Goal: Information Seeking & Learning: Check status

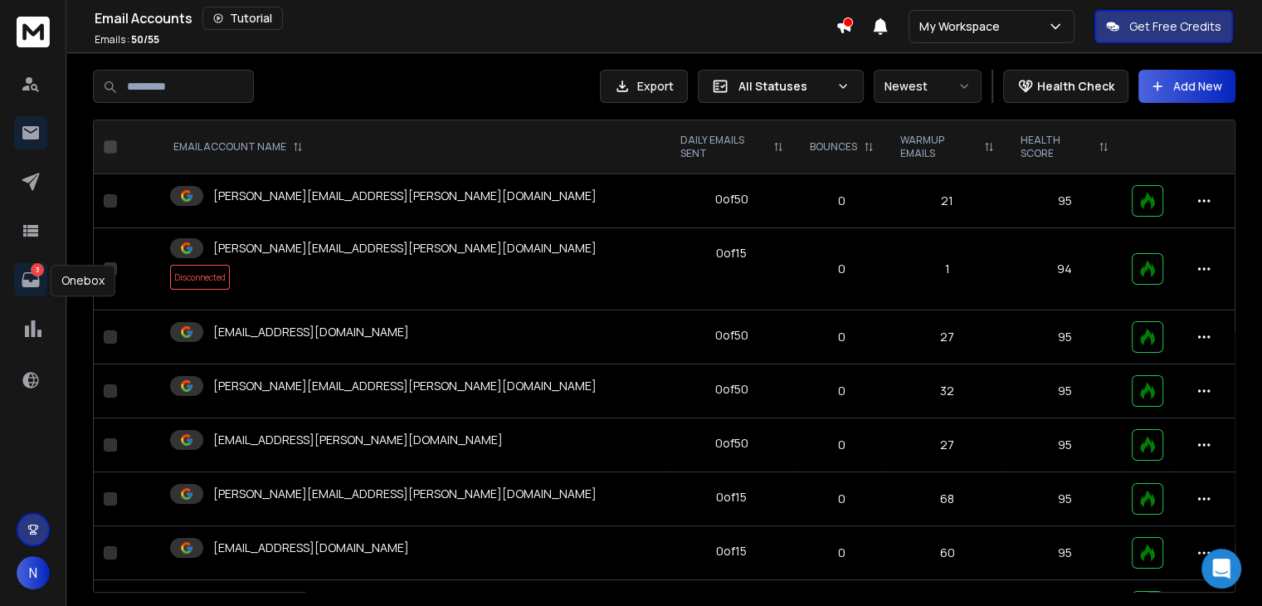
click at [31, 269] on p "3" at bounding box center [37, 269] width 13 height 13
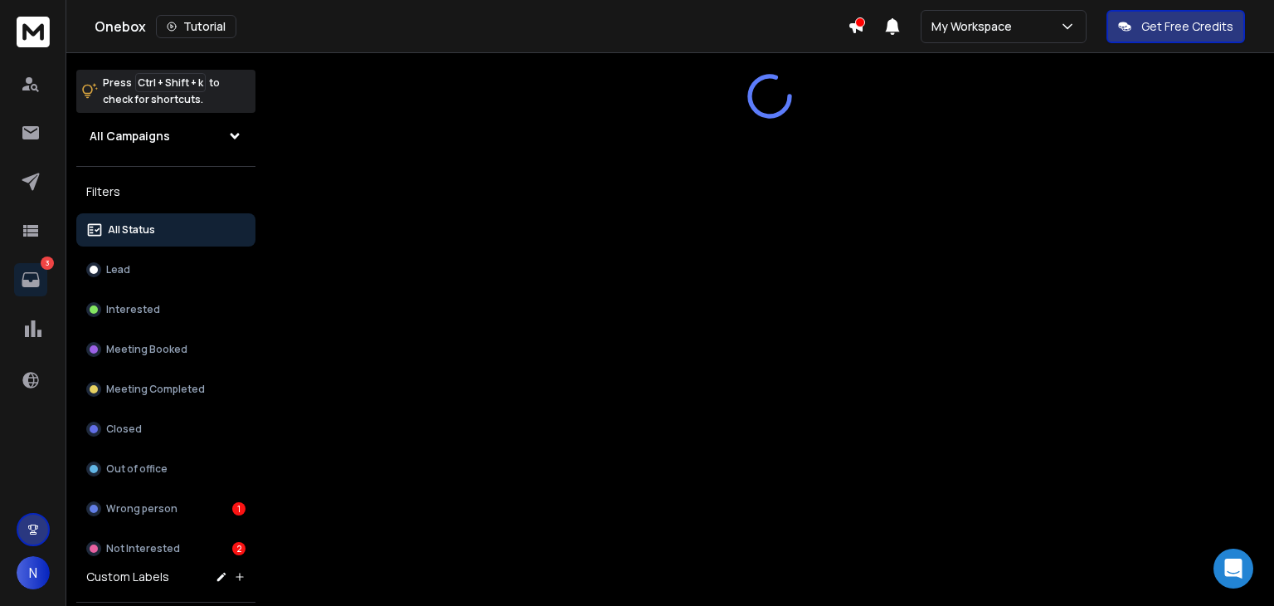
click at [0, 459] on div "3 N" at bounding box center [33, 303] width 66 height 606
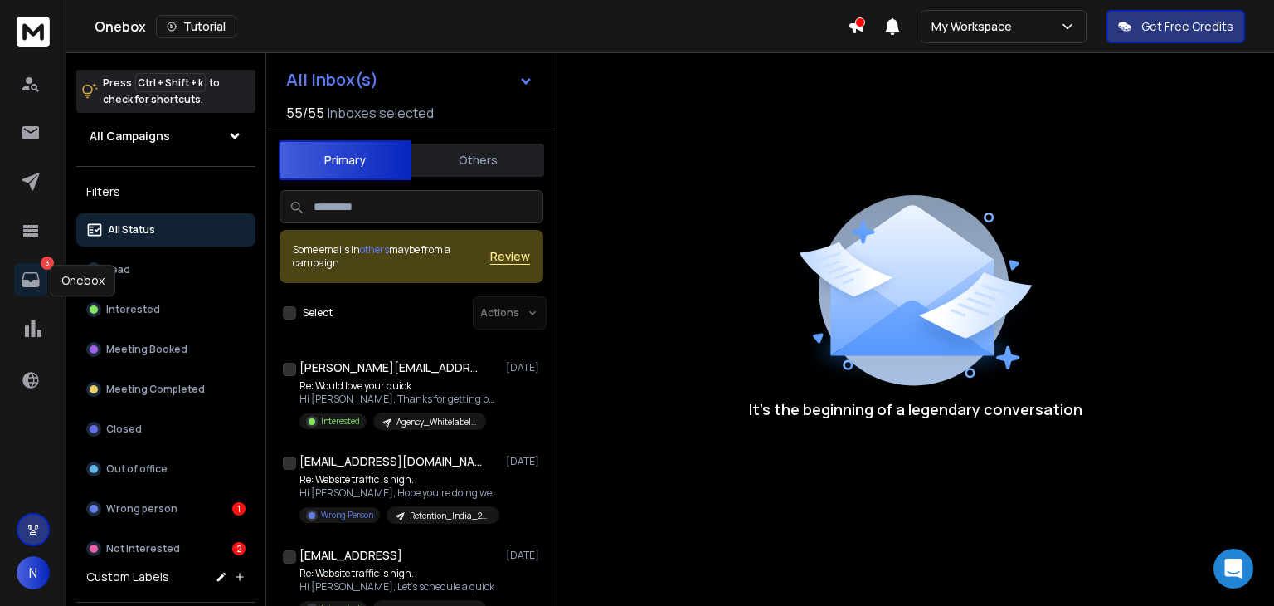
click at [37, 269] on link "3" at bounding box center [30, 279] width 33 height 33
click at [37, 169] on link at bounding box center [30, 181] width 33 height 33
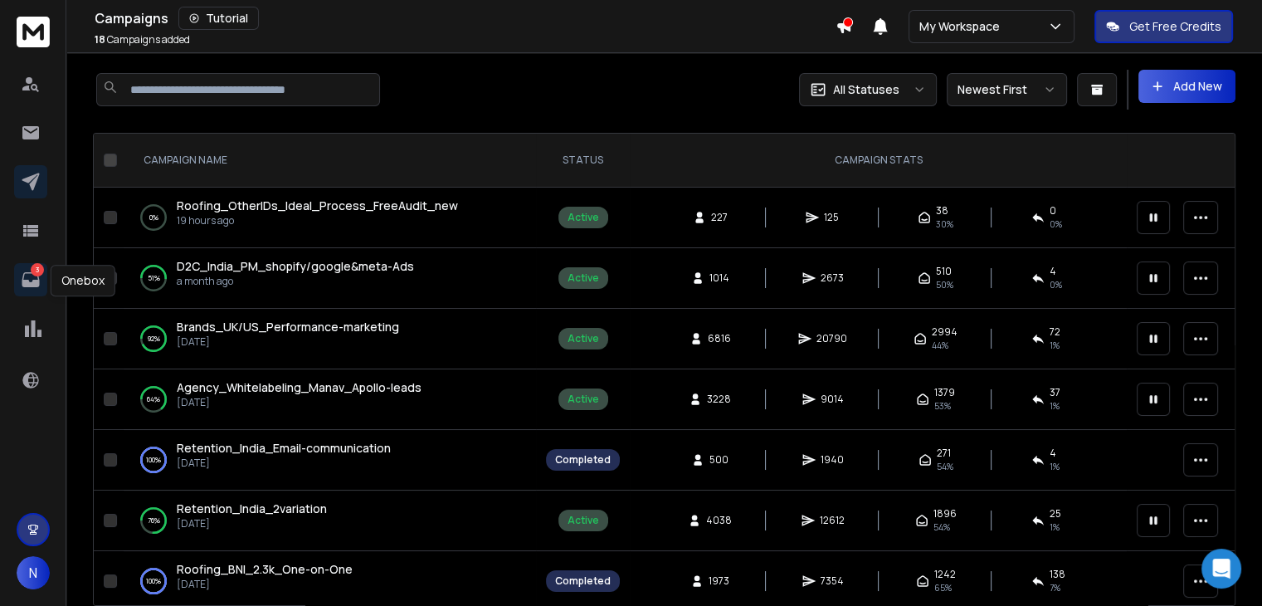
click at [23, 280] on icon at bounding box center [30, 279] width 17 height 15
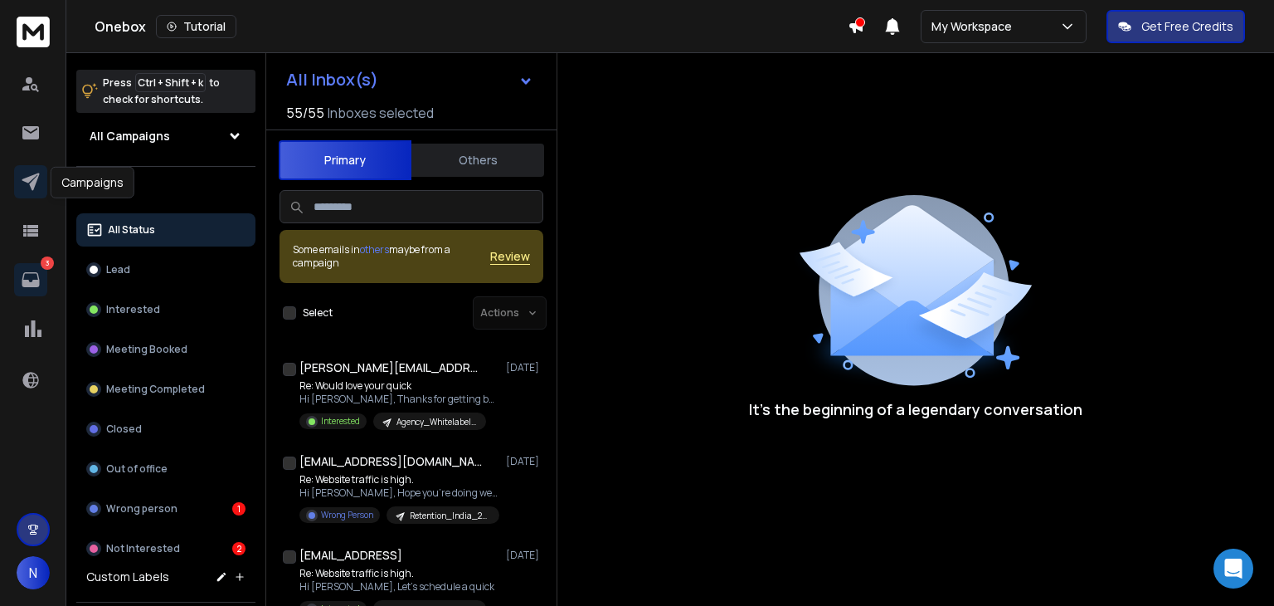
click at [37, 195] on link at bounding box center [30, 181] width 33 height 33
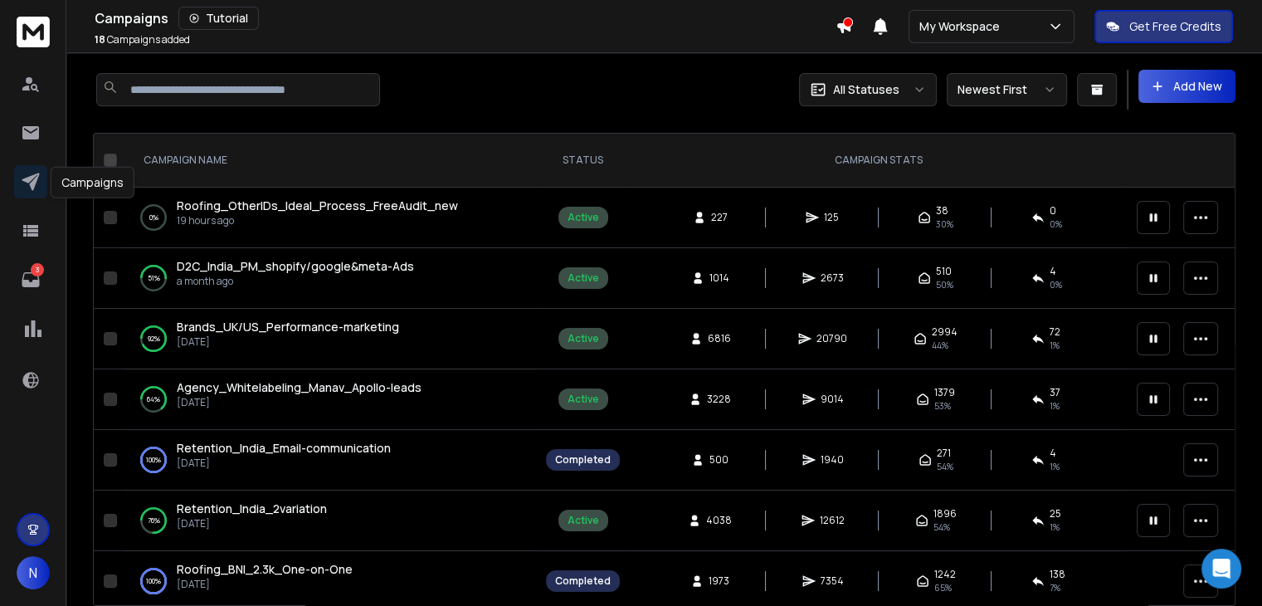
click at [735, 153] on th "CAMPAIGN STATS" at bounding box center [878, 161] width 497 height 54
click at [293, 207] on span "Roofing_OtherIDs_Ideal_Process_FreeAudit_new" at bounding box center [317, 205] width 281 height 16
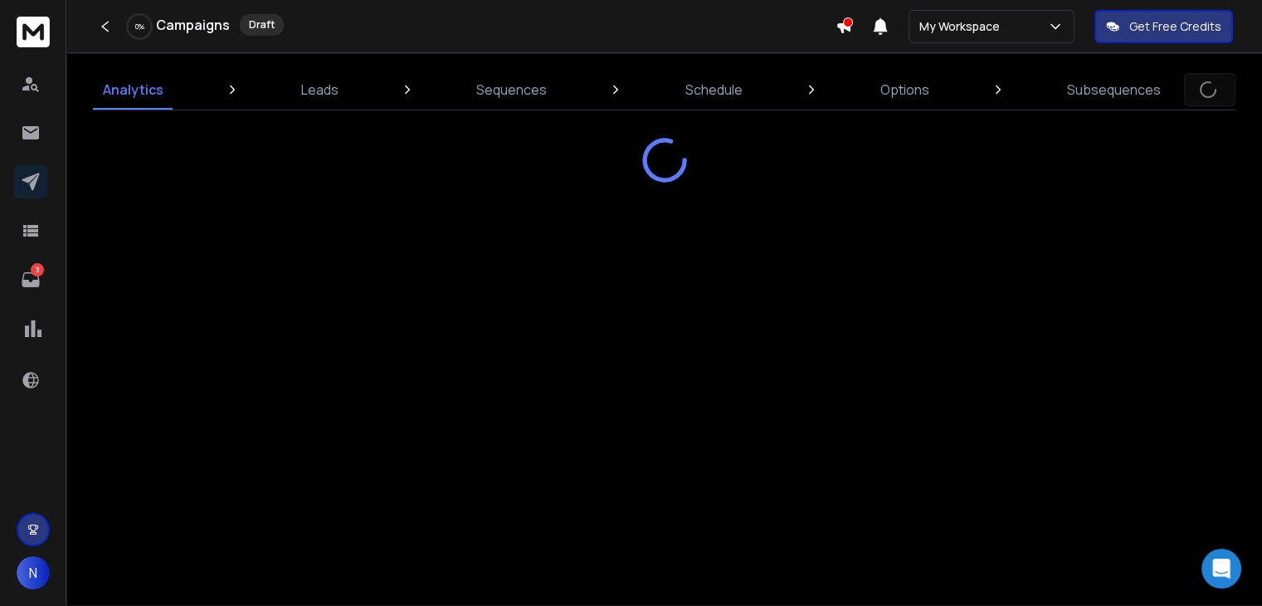
click at [293, 207] on div at bounding box center [664, 437] width 1129 height 606
